Goal: Task Accomplishment & Management: Manage account settings

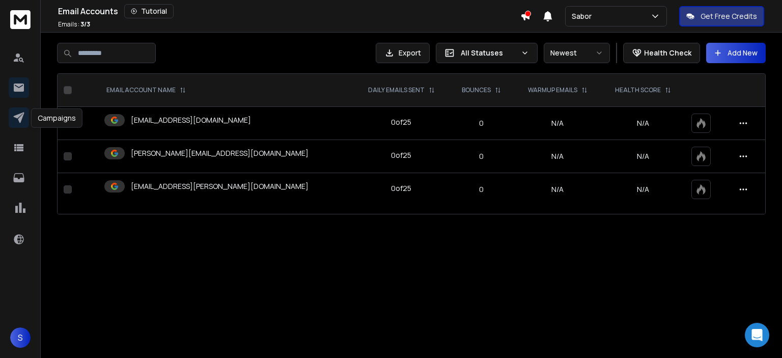
click at [23, 119] on icon at bounding box center [19, 118] width 12 height 12
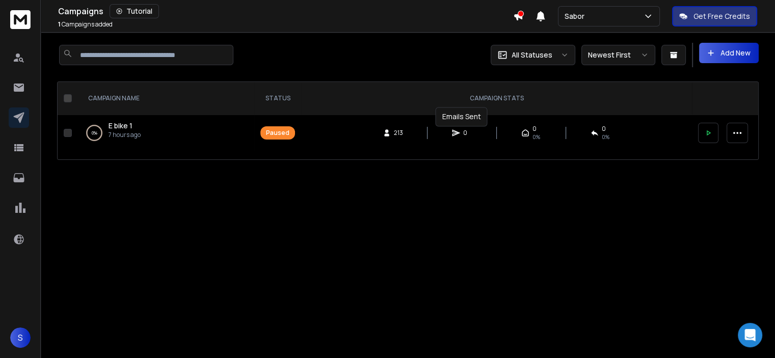
click at [463, 135] on span "0" at bounding box center [468, 133] width 10 height 8
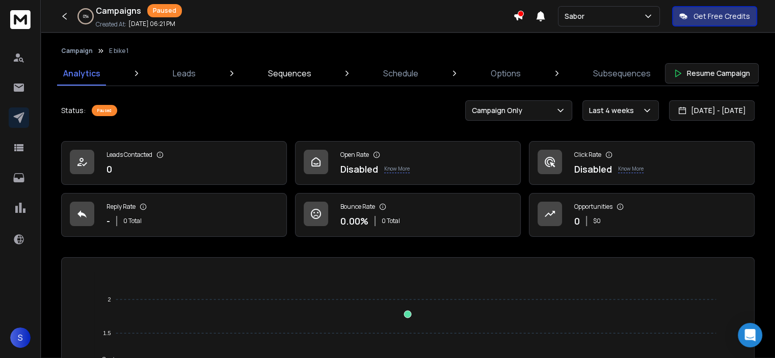
click at [296, 76] on p "Sequences" at bounding box center [289, 73] width 43 height 12
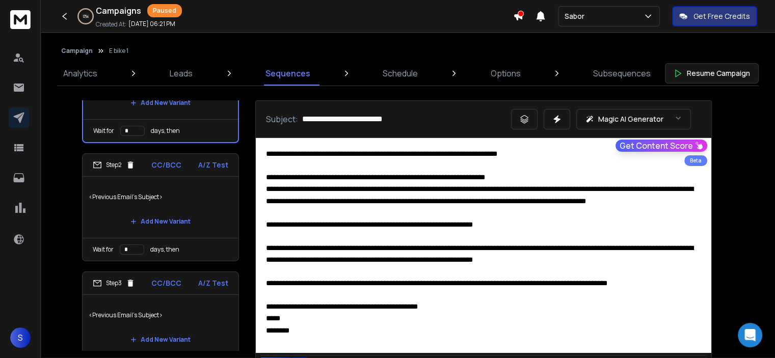
scroll to position [70, 0]
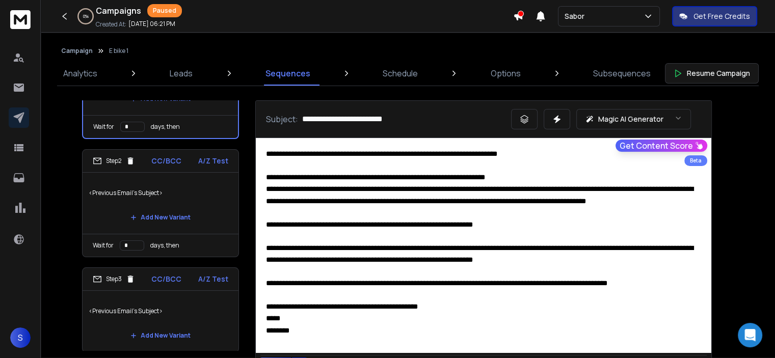
click at [192, 197] on p "<Previous Email's Subject>" at bounding box center [161, 193] width 144 height 29
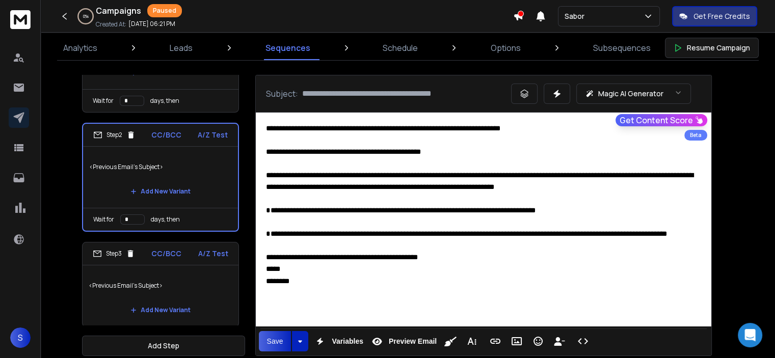
scroll to position [37, 0]
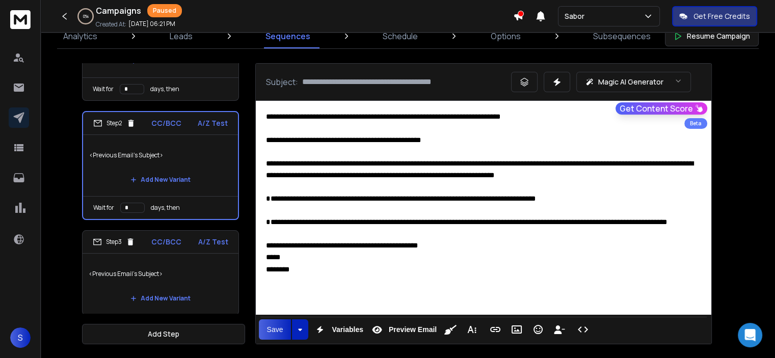
click at [188, 271] on p "<Previous Email's Subject>" at bounding box center [161, 274] width 144 height 29
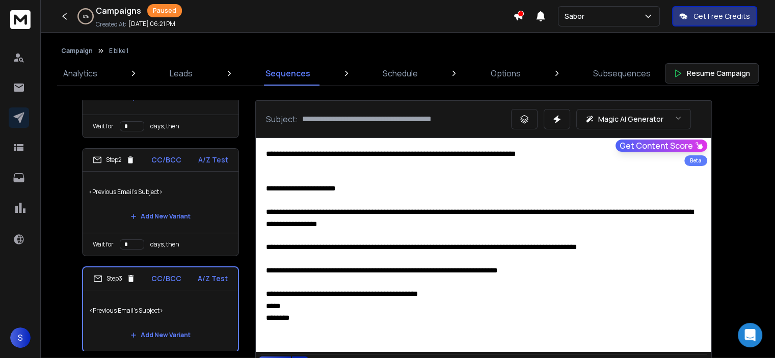
scroll to position [0, 0]
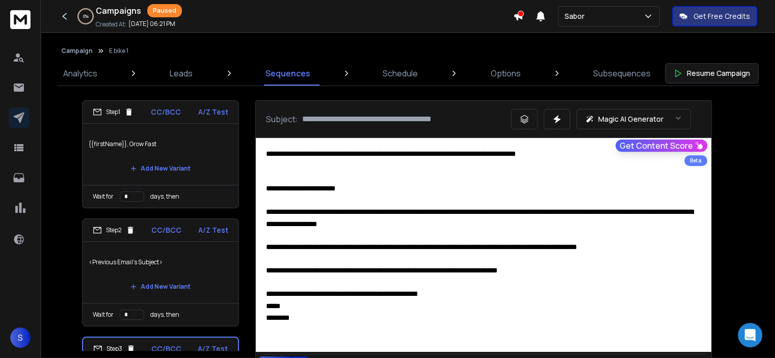
click at [204, 145] on p "{{firstName}}, Grow Fast" at bounding box center [161, 144] width 144 height 29
type input "**********"
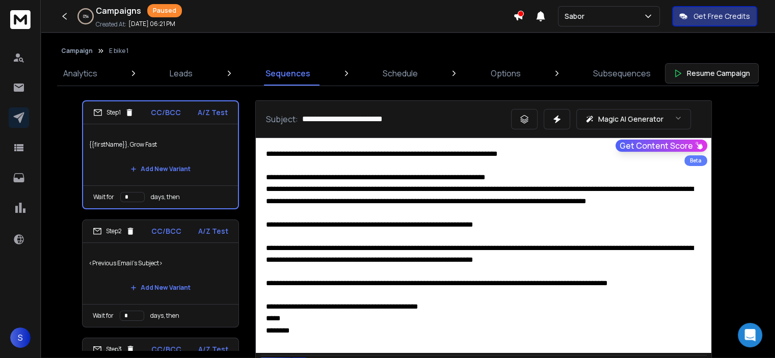
drag, startPoint x: 302, startPoint y: 116, endPoint x: 401, endPoint y: 119, distance: 98.9
click at [401, 119] on input "**********" at bounding box center [401, 119] width 199 height 12
click at [397, 75] on p "Schedule" at bounding box center [400, 73] width 35 height 12
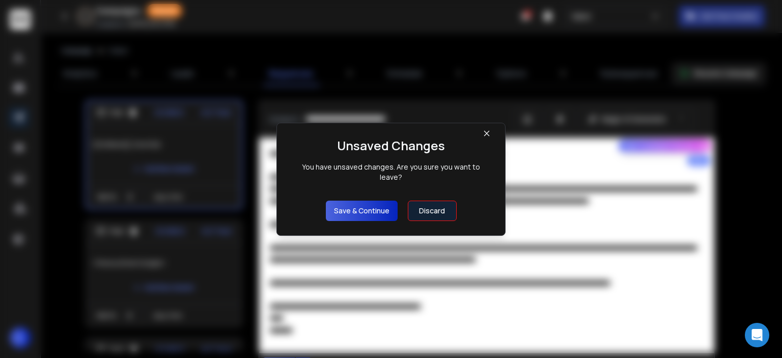
click at [488, 136] on icon at bounding box center [487, 133] width 8 height 8
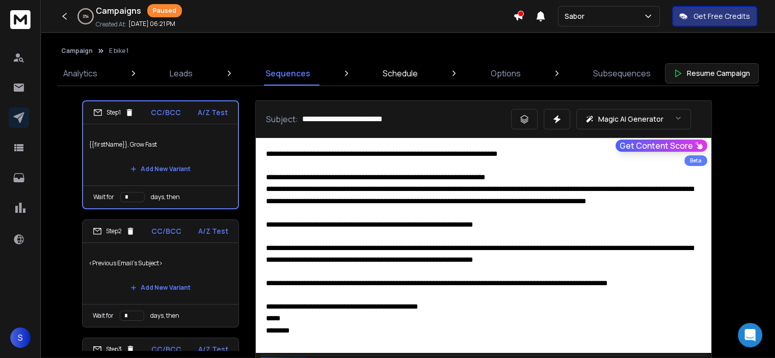
click at [391, 75] on p "Schedule" at bounding box center [400, 73] width 35 height 12
click at [503, 75] on p "Options" at bounding box center [505, 73] width 30 height 12
click at [601, 76] on p "Subsequences" at bounding box center [622, 73] width 58 height 12
click at [193, 71] on p "Leads" at bounding box center [181, 73] width 23 height 12
click at [22, 175] on icon at bounding box center [18, 177] width 11 height 9
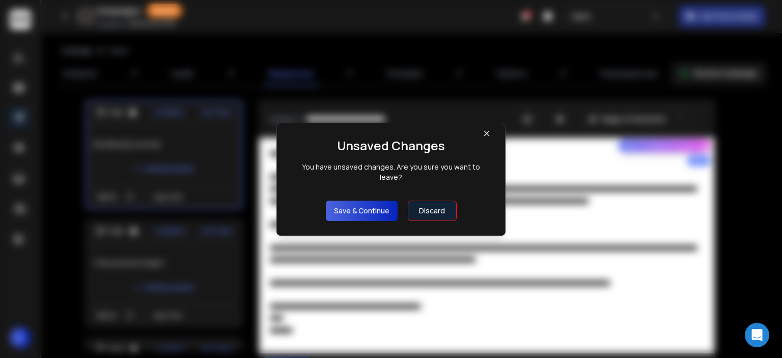
click at [487, 136] on icon at bounding box center [487, 133] width 6 height 6
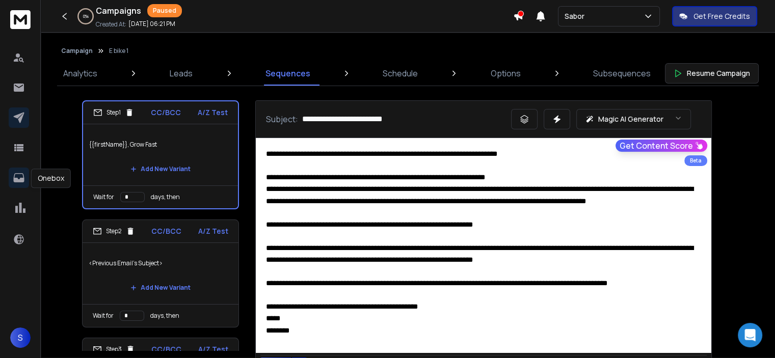
click at [20, 185] on link at bounding box center [19, 178] width 20 height 20
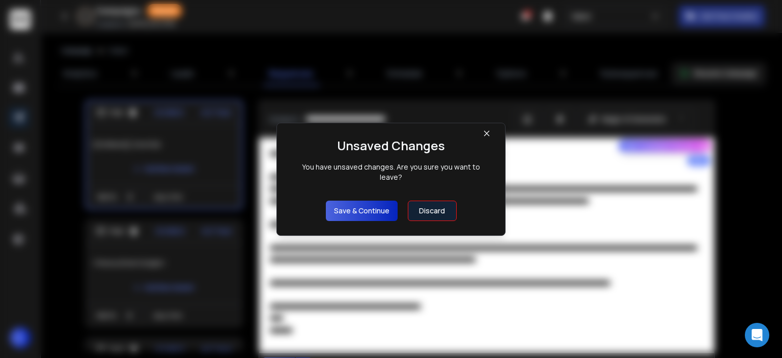
click at [483, 138] on icon at bounding box center [487, 133] width 8 height 8
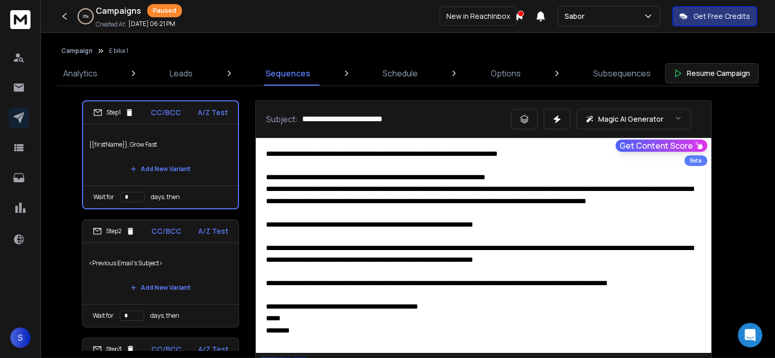
click at [522, 17] on icon at bounding box center [518, 16] width 8 height 8
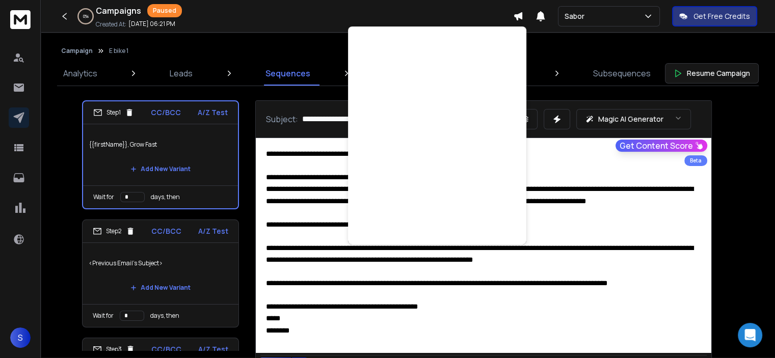
click at [465, 7] on div "0 % Campaigns Paused Created At: [DATE] 06:21 PM Sabor Get Free Credits" at bounding box center [387, 16] width 775 height 33
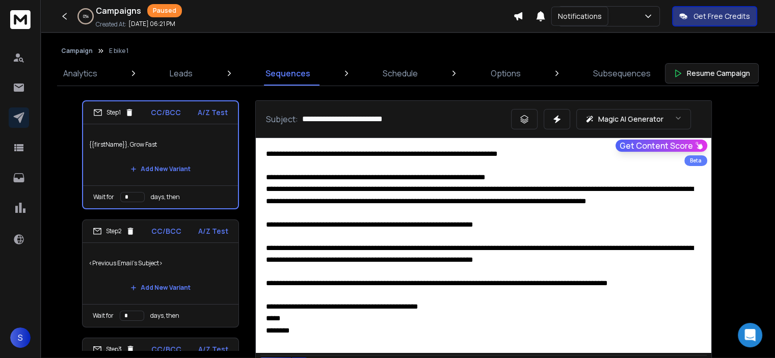
click at [542, 19] on icon at bounding box center [540, 16] width 9 height 10
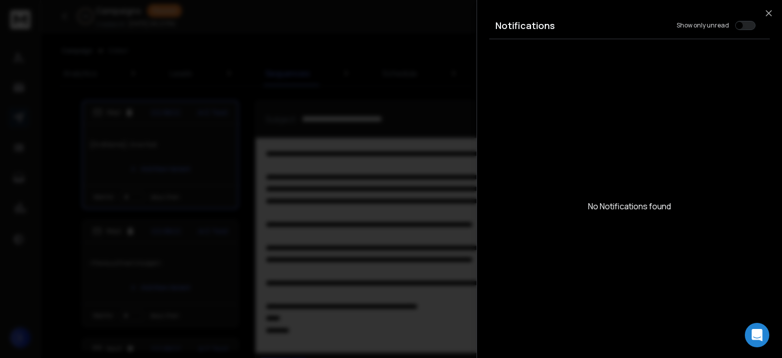
click at [743, 21] on button "Show only unread" at bounding box center [745, 25] width 20 height 9
click at [750, 24] on button "Show only unread" at bounding box center [745, 25] width 20 height 9
click at [745, 24] on button "Show only unread" at bounding box center [745, 25] width 20 height 9
click at [764, 13] on icon "button" at bounding box center [769, 13] width 10 height 10
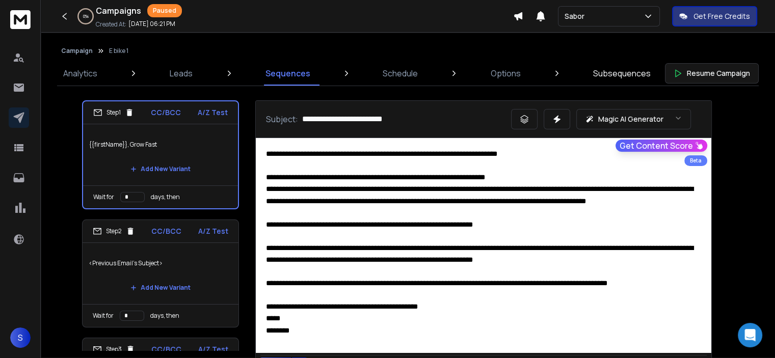
click at [650, 68] on p "Subsequences" at bounding box center [622, 73] width 58 height 12
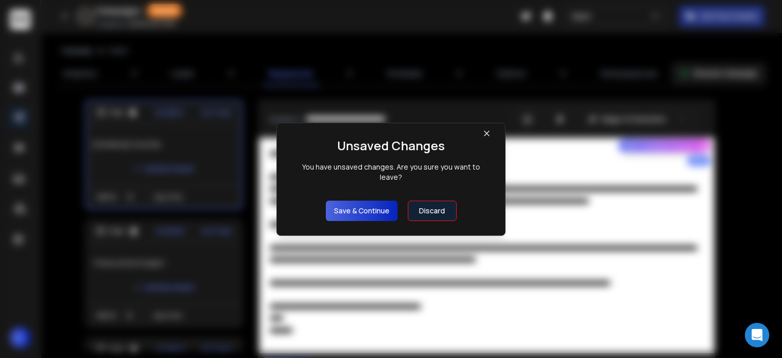
click at [481, 135] on div "Unsaved Changes You have unsaved changes. Are you sure you want to leave? Save …" at bounding box center [391, 179] width 229 height 113
click at [488, 136] on icon at bounding box center [487, 133] width 6 height 6
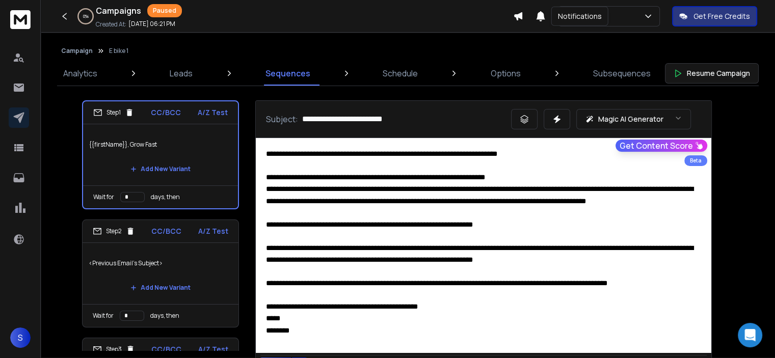
click at [545, 15] on icon at bounding box center [540, 16] width 9 height 10
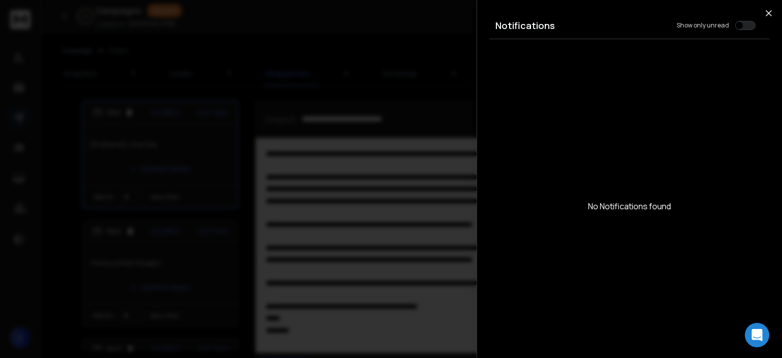
click at [764, 10] on icon "button" at bounding box center [769, 13] width 10 height 10
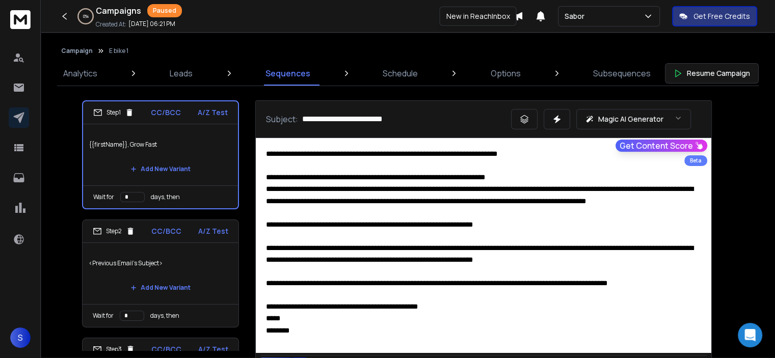
click at [520, 18] on icon at bounding box center [518, 16] width 8 height 8
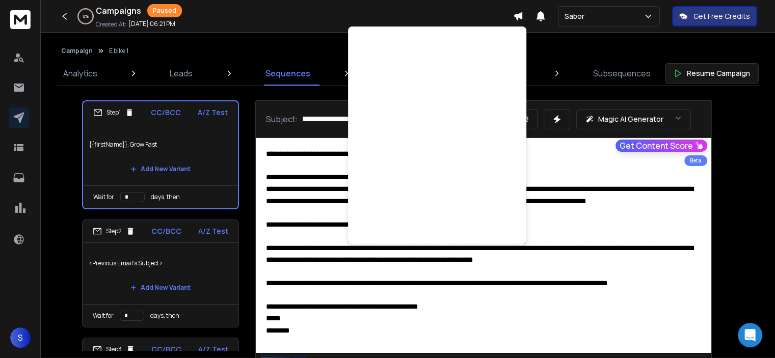
click at [341, 70] on div "Analytics Leads Sequences Schedule Options Subsequences" at bounding box center [356, 73] width 599 height 24
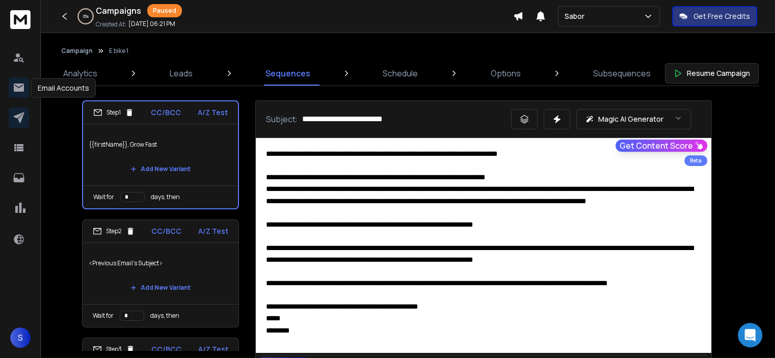
click at [23, 87] on icon at bounding box center [19, 88] width 10 height 8
click at [187, 149] on p "{{firstName}}, Grow Fast" at bounding box center [160, 144] width 143 height 29
click at [15, 175] on icon at bounding box center [19, 178] width 12 height 12
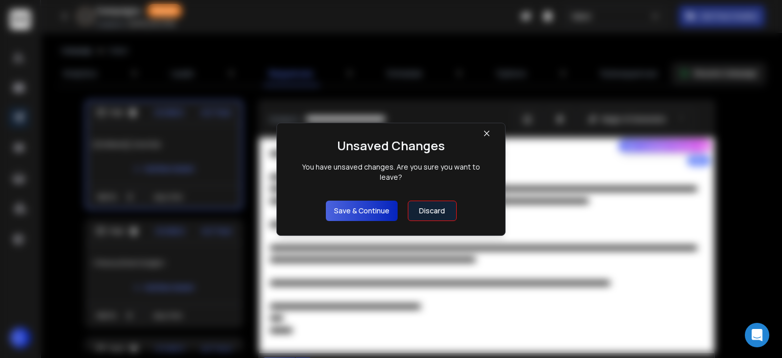
click at [487, 136] on icon at bounding box center [487, 133] width 6 height 6
